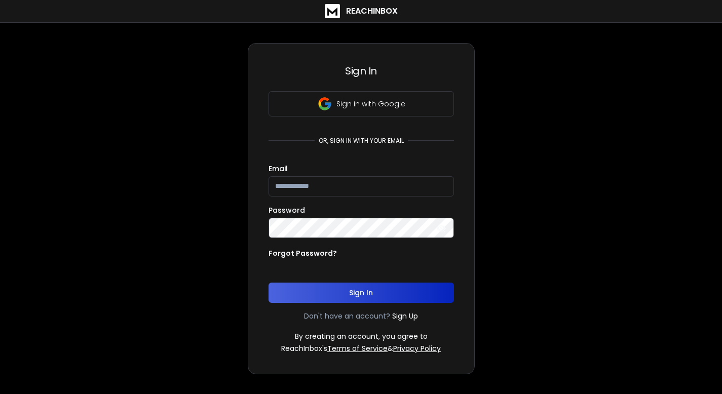
click at [307, 194] on input "email" at bounding box center [361, 186] width 185 height 20
paste input "**********"
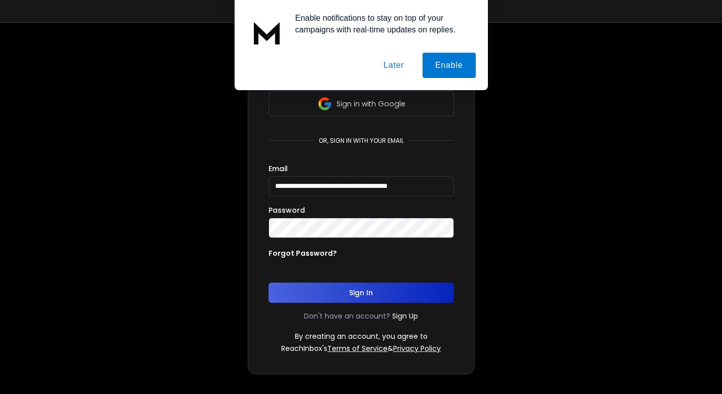
scroll to position [0, 1]
drag, startPoint x: 377, startPoint y: 187, endPoint x: 495, endPoint y: 186, distance: 117.0
click at [495, 186] on div "**********" at bounding box center [361, 208] width 722 height 331
type input "**********"
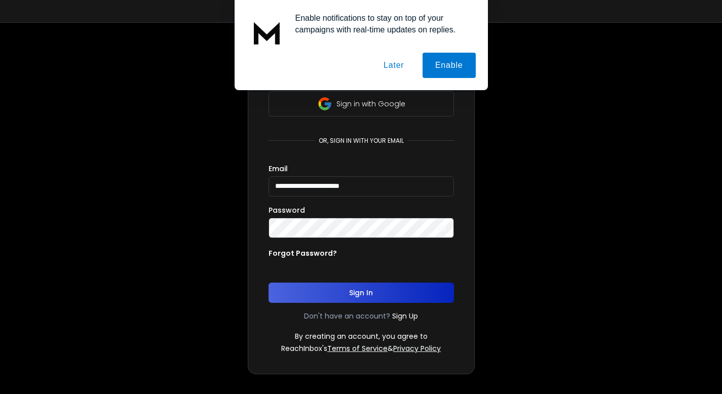
click at [379, 293] on button "Sign In" at bounding box center [361, 293] width 185 height 20
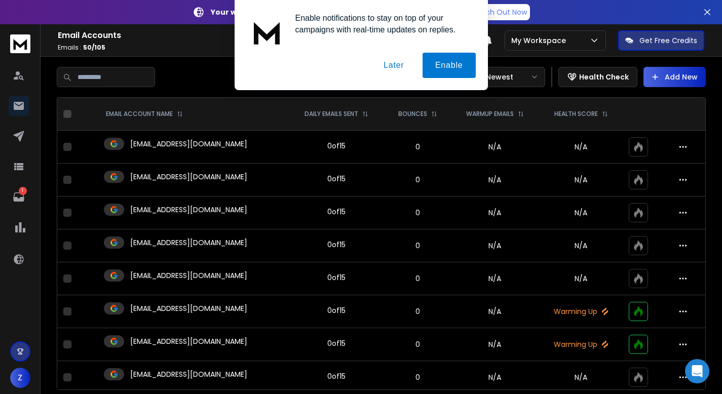
click at [657, 79] on div "Enable notifications to stay on top of your campaigns with real-time updates on…" at bounding box center [361, 45] width 722 height 90
click at [656, 81] on div "Enable notifications to stay on top of your campaigns with real-time updates on…" at bounding box center [361, 45] width 722 height 90
click at [385, 67] on button "Later" at bounding box center [394, 65] width 46 height 25
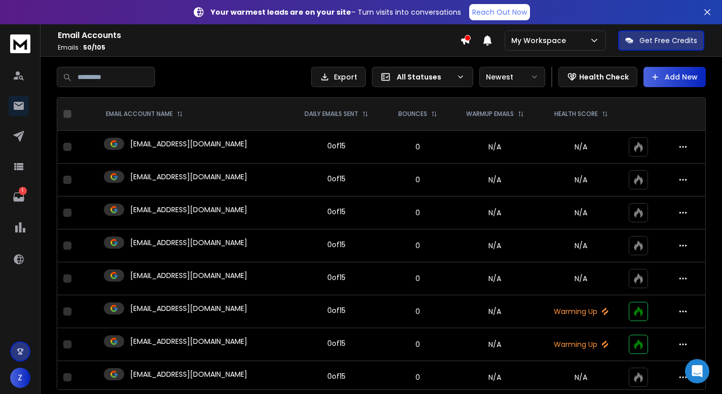
click at [661, 82] on button "Add New" at bounding box center [674, 77] width 62 height 20
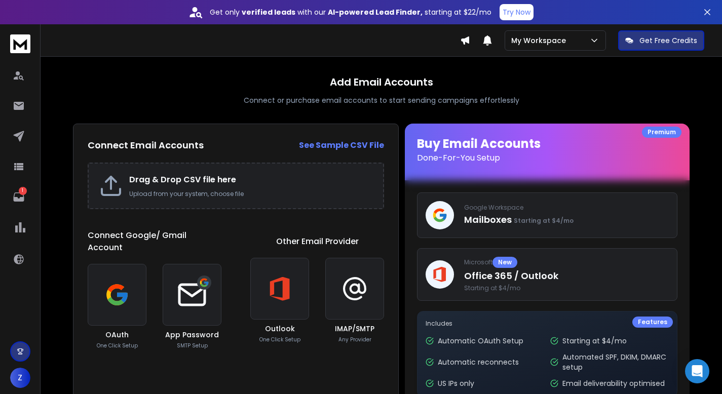
click at [661, 79] on div "Add Email Accounts Connect or purchase email accounts to start sending campaign…" at bounding box center [381, 90] width 681 height 30
click at [123, 280] on icon at bounding box center [116, 295] width 25 height 30
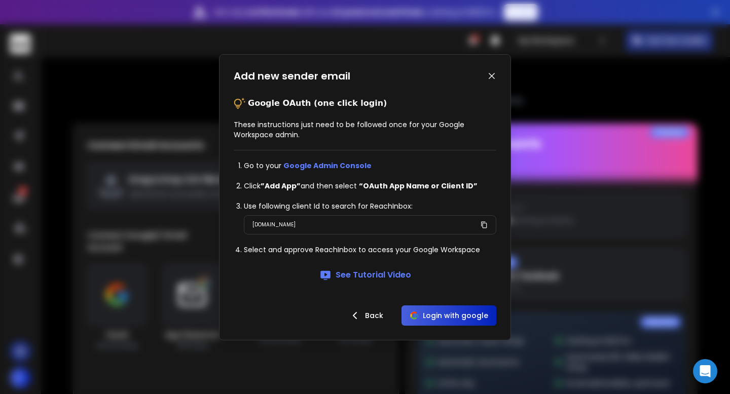
click at [424, 314] on button "Login with google" at bounding box center [448, 316] width 95 height 20
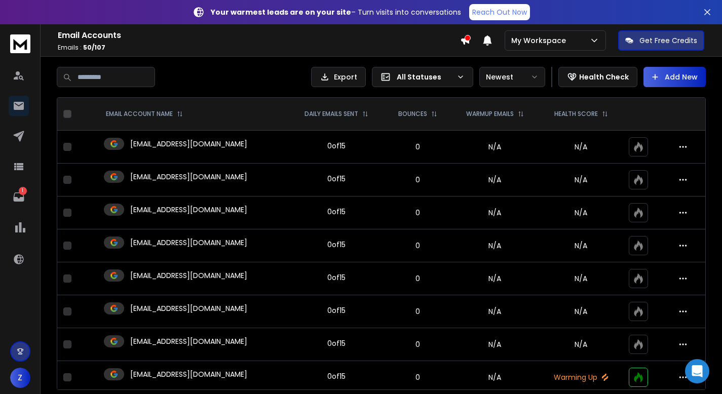
click at [652, 84] on button "Add New" at bounding box center [674, 77] width 62 height 20
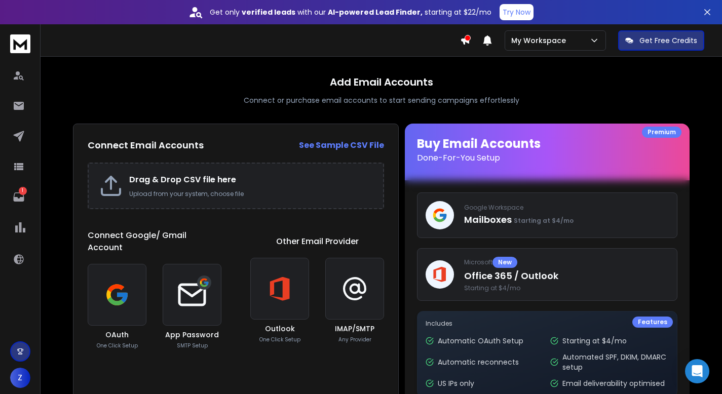
click at [119, 293] on icon at bounding box center [122, 298] width 11 height 10
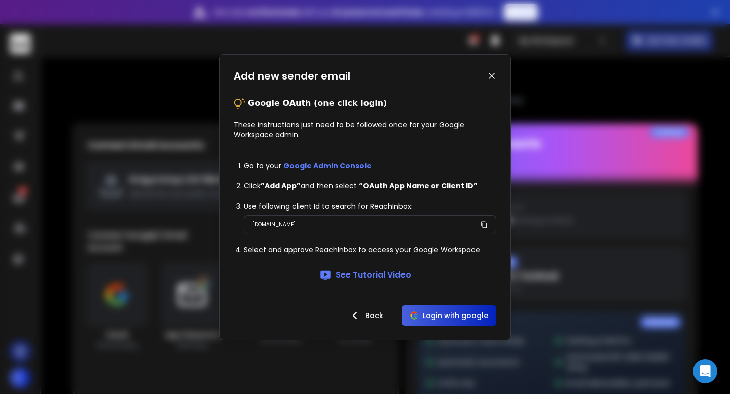
click at [442, 317] on button "Login with google" at bounding box center [448, 316] width 95 height 20
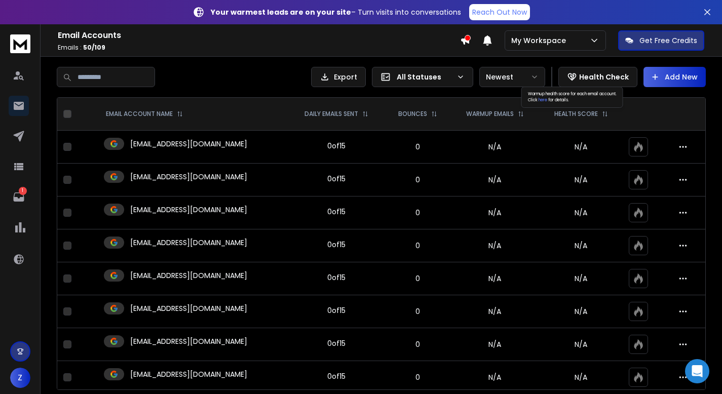
click at [656, 80] on icon at bounding box center [655, 76] width 7 height 7
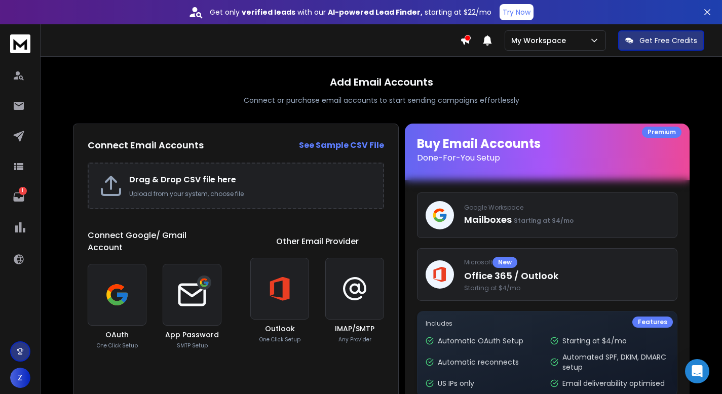
click at [140, 272] on div at bounding box center [117, 295] width 59 height 62
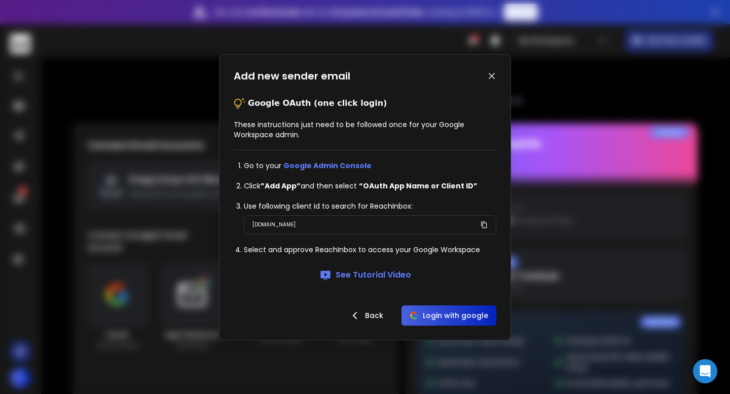
click at [422, 313] on button "Login with google" at bounding box center [448, 316] width 95 height 20
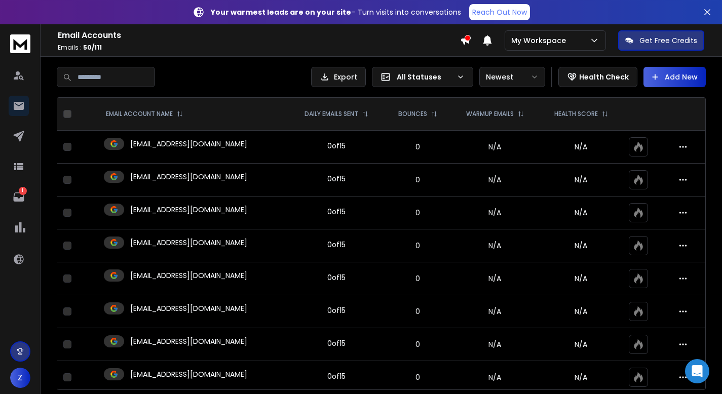
click at [117, 84] on input at bounding box center [106, 77] width 98 height 20
paste input "**********"
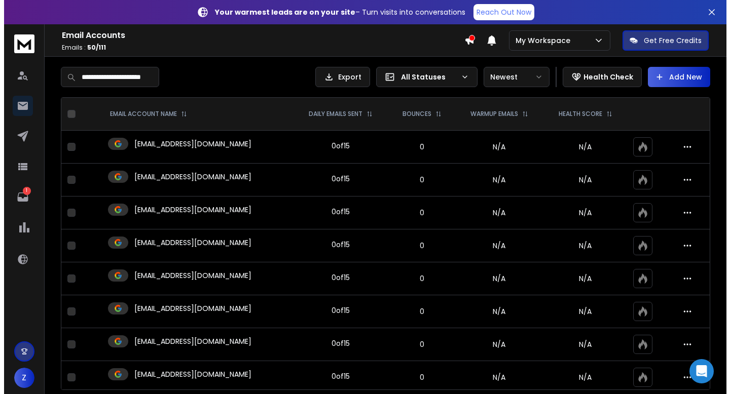
scroll to position [0, 10]
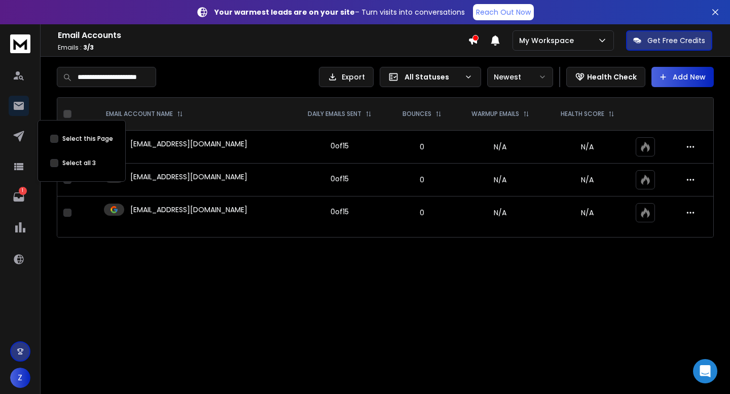
type input "**********"
click at [69, 117] on button "Select this Page" at bounding box center [67, 114] width 8 height 8
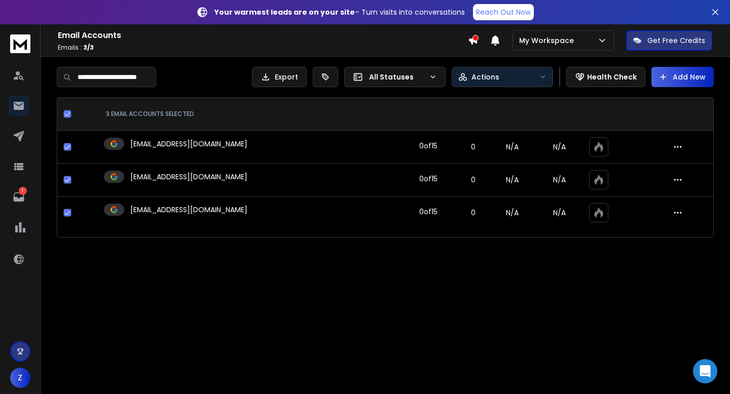
click at [463, 81] on icon "button" at bounding box center [462, 76] width 9 height 9
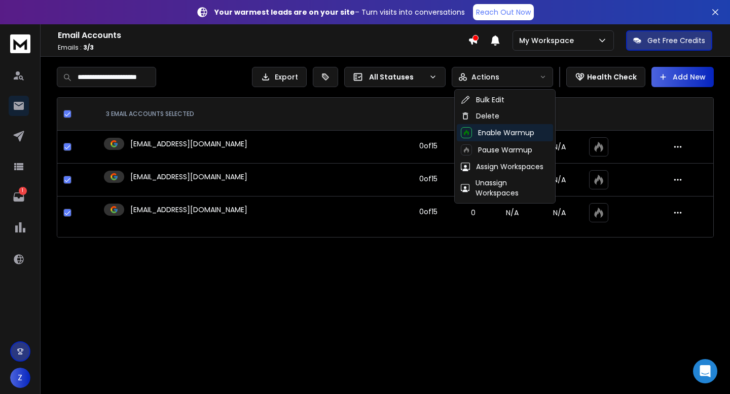
click at [473, 131] on div "Enable Warmup" at bounding box center [497, 132] width 73 height 11
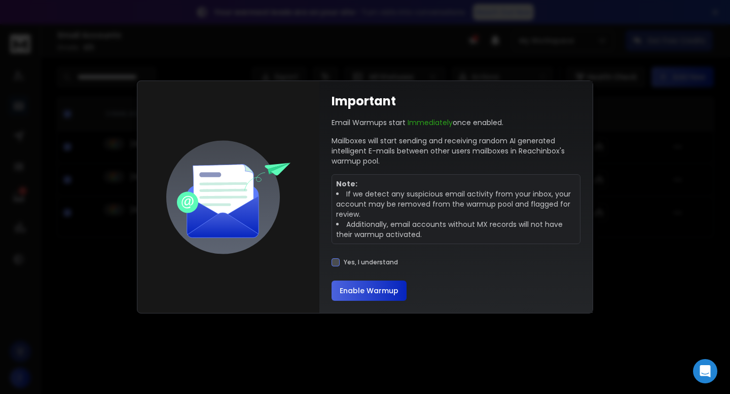
click at [337, 267] on div "Yes, I understand" at bounding box center [364, 262] width 66 height 20
click at [336, 266] on button "Yes, I understand" at bounding box center [335, 262] width 8 height 8
click at [355, 284] on button "Enable Warmup" at bounding box center [368, 291] width 75 height 20
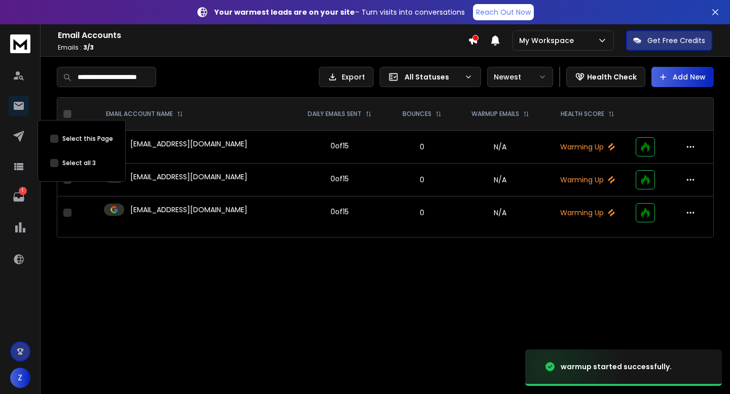
click at [67, 113] on button "Select this Page" at bounding box center [67, 114] width 8 height 8
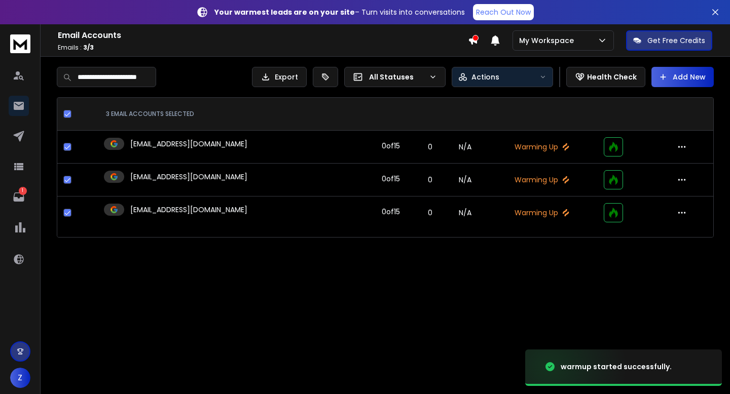
click at [470, 82] on button "Actions" at bounding box center [501, 77] width 101 height 20
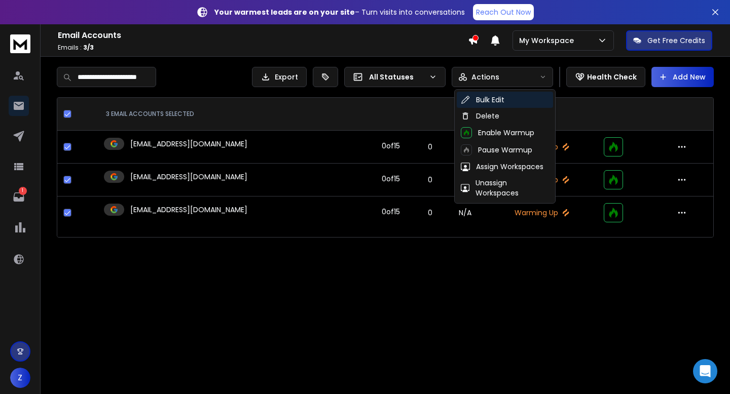
click at [470, 99] on div "Bulk Edit" at bounding box center [483, 100] width 44 height 10
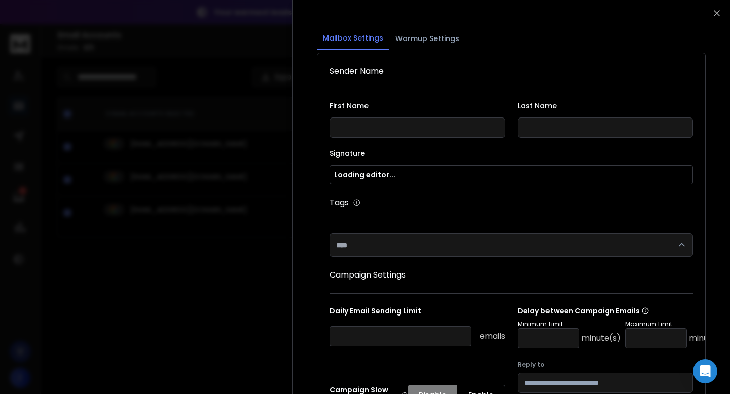
click at [410, 44] on button "Warmup Settings" at bounding box center [427, 38] width 76 height 22
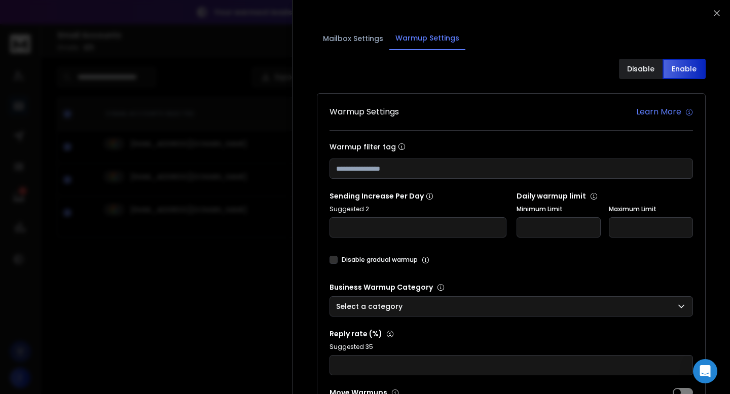
click at [378, 164] on input at bounding box center [510, 169] width 363 height 20
type input "**********"
click at [358, 40] on button "Mailbox Settings" at bounding box center [353, 38] width 72 height 22
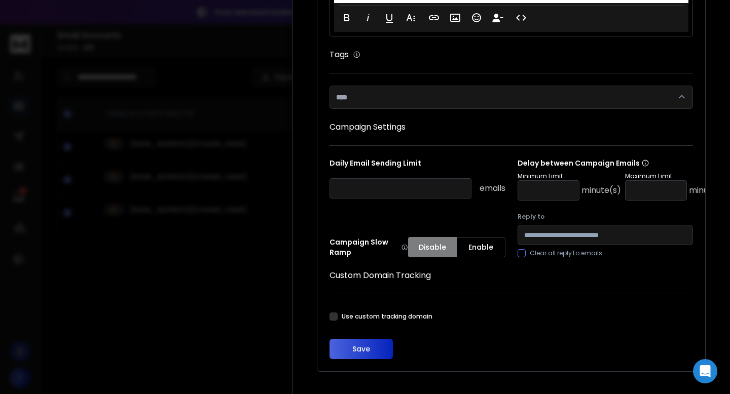
scroll to position [212, 0]
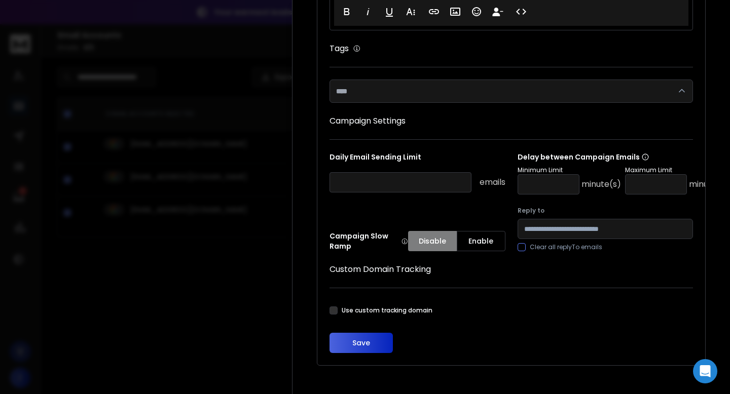
click at [334, 307] on button "Reply to" at bounding box center [333, 311] width 8 height 8
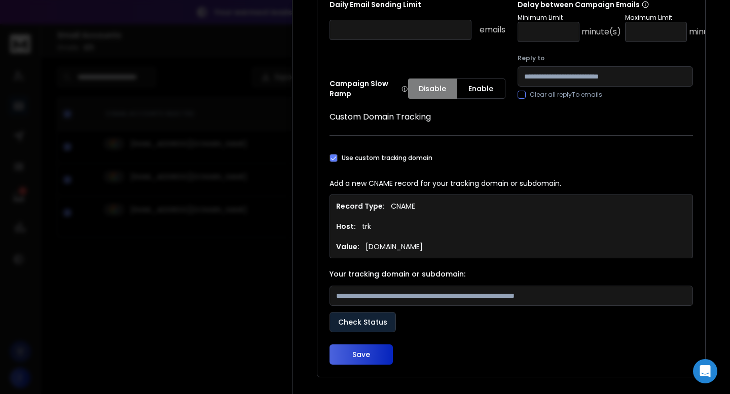
scroll to position [359, 0]
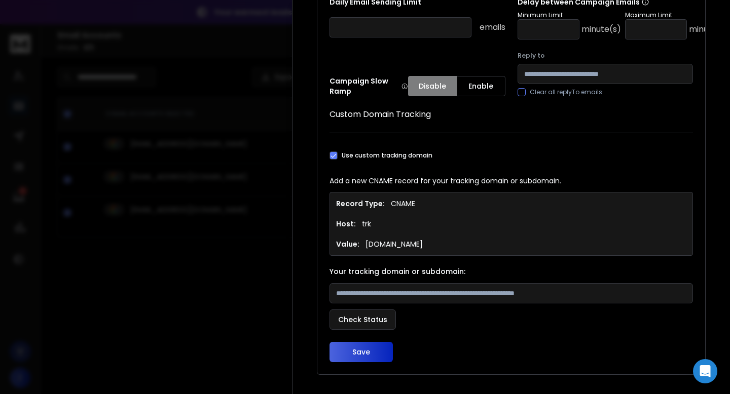
click at [344, 298] on input at bounding box center [510, 293] width 363 height 20
paste input "**********"
type input "**********"
click at [359, 320] on button "Check Status" at bounding box center [362, 320] width 66 height 20
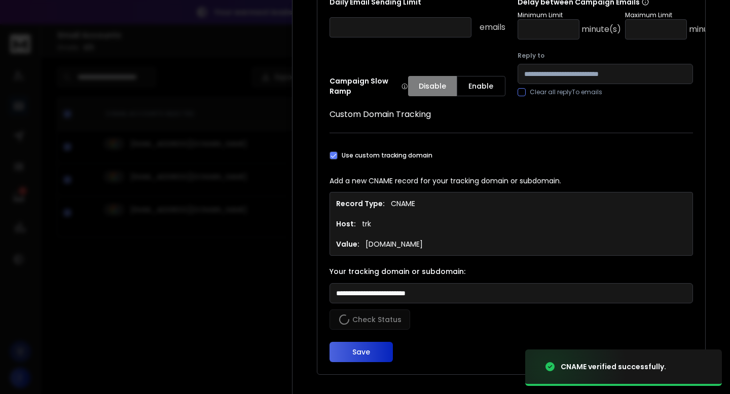
scroll to position [376, 0]
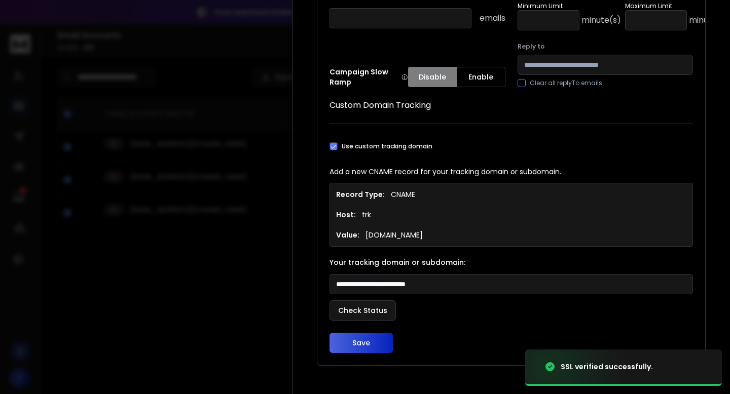
click at [363, 337] on button "Save" at bounding box center [360, 343] width 63 height 20
